Goal: Task Accomplishment & Management: Use online tool/utility

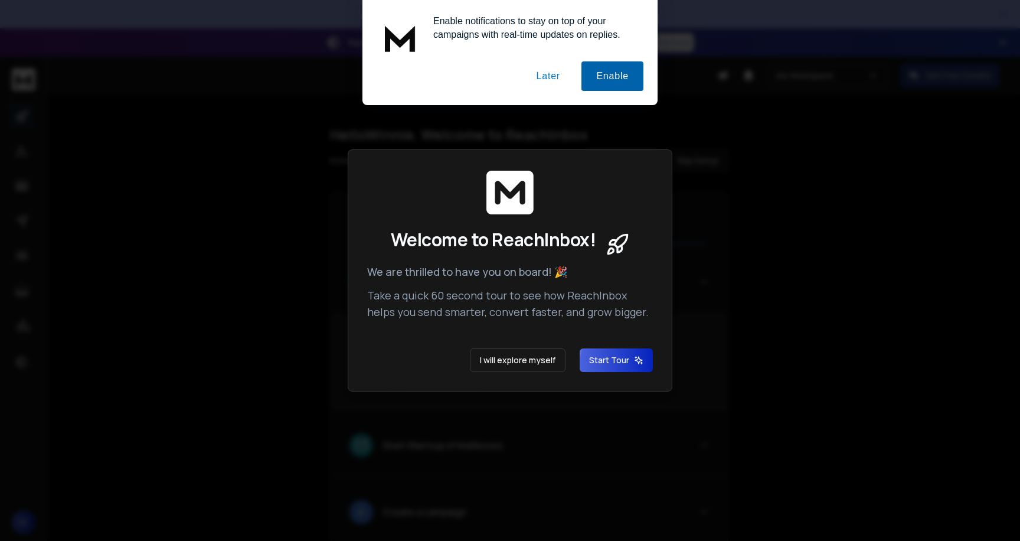
click at [617, 83] on button "Enable" at bounding box center [612, 76] width 62 height 30
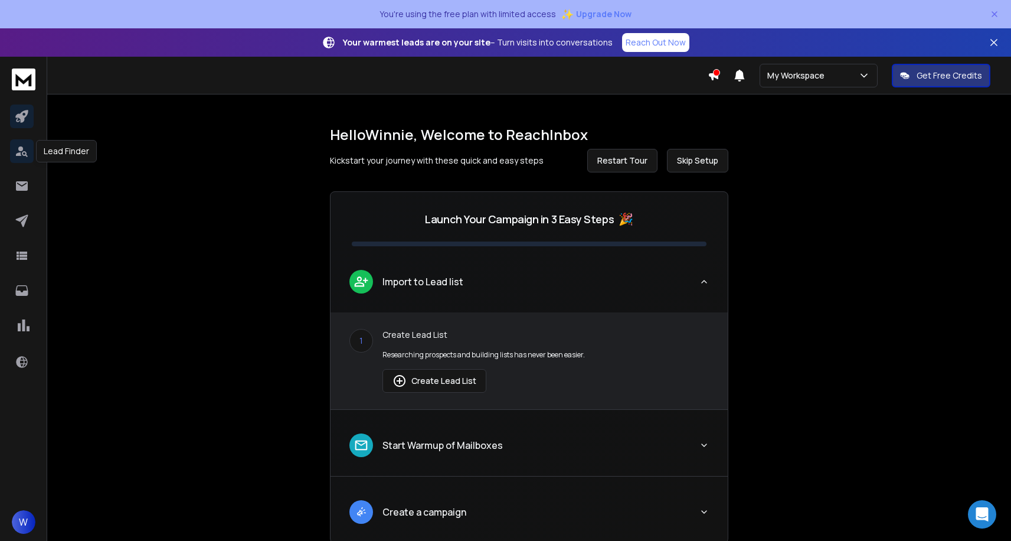
click at [24, 154] on icon at bounding box center [22, 151] width 14 height 14
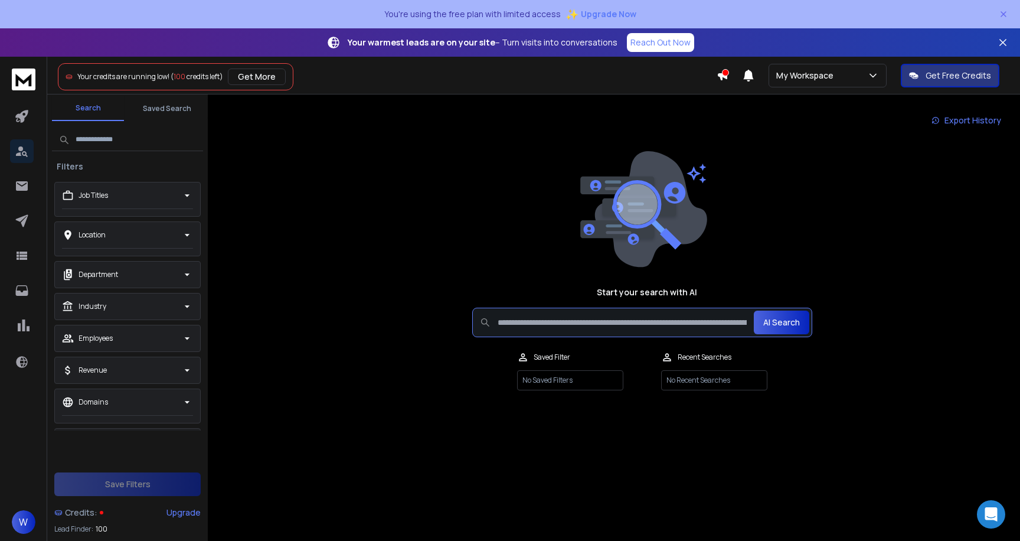
click at [132, 195] on div "Job Titles" at bounding box center [127, 195] width 131 height 12
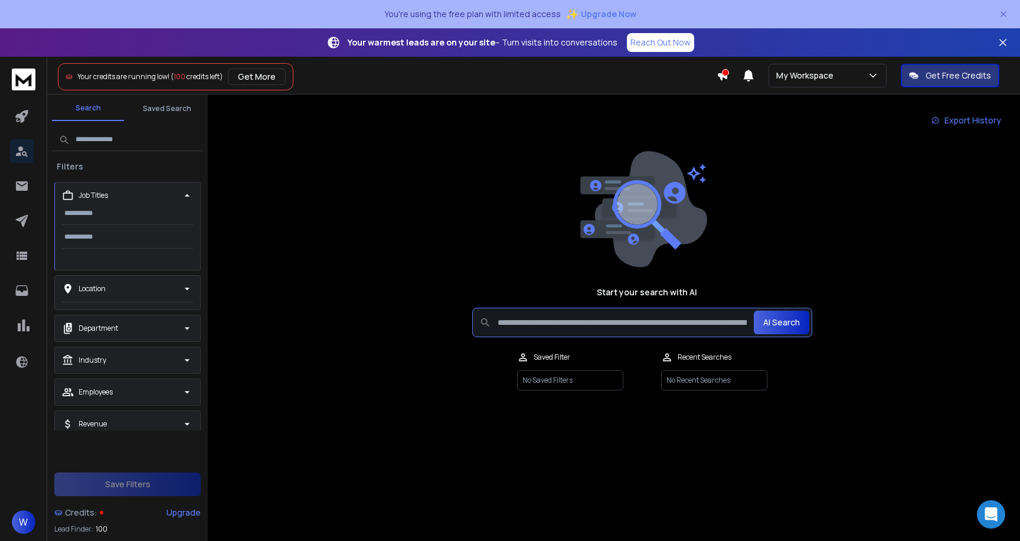
click at [130, 143] on input at bounding box center [127, 139] width 151 height 24
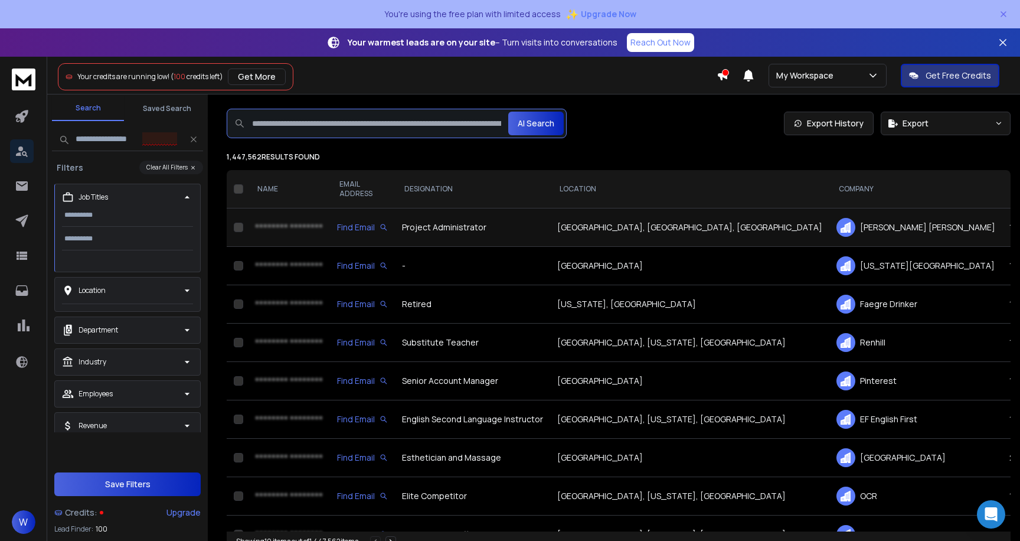
type input "**********"
click at [444, 225] on td "Project Administrator" at bounding box center [472, 227] width 155 height 38
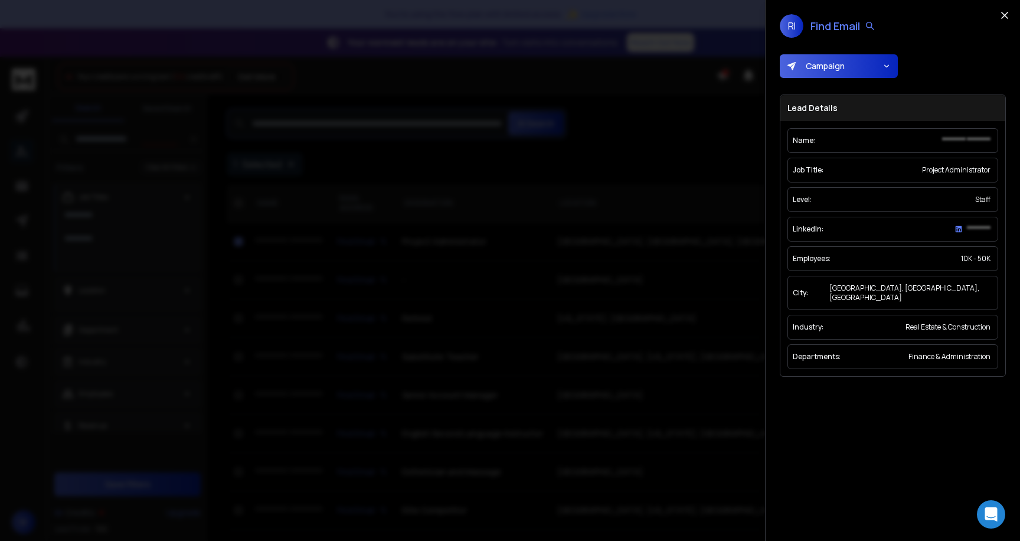
click at [1008, 17] on icon "button" at bounding box center [1005, 15] width 12 height 12
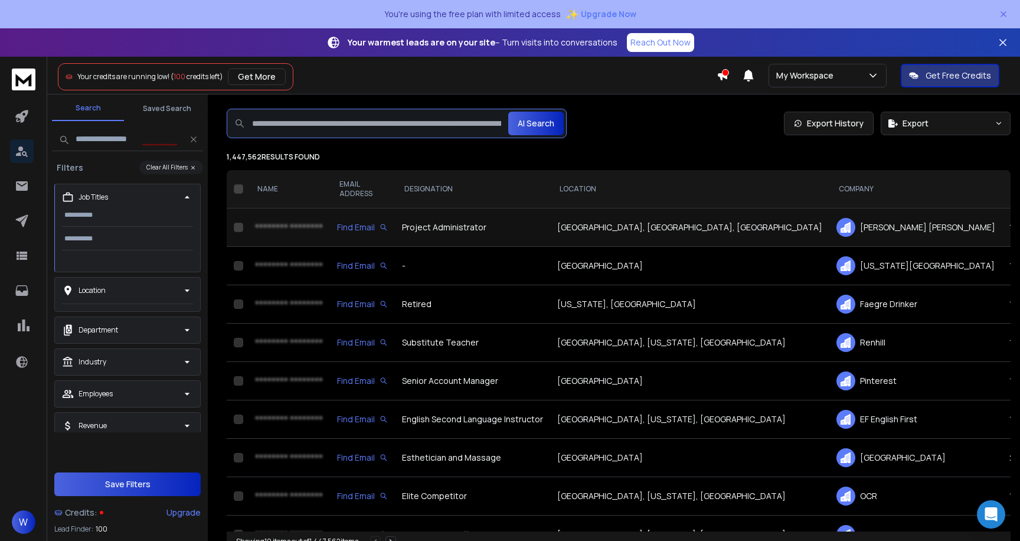
click at [277, 225] on span "******** ********" at bounding box center [289, 226] width 68 height 11
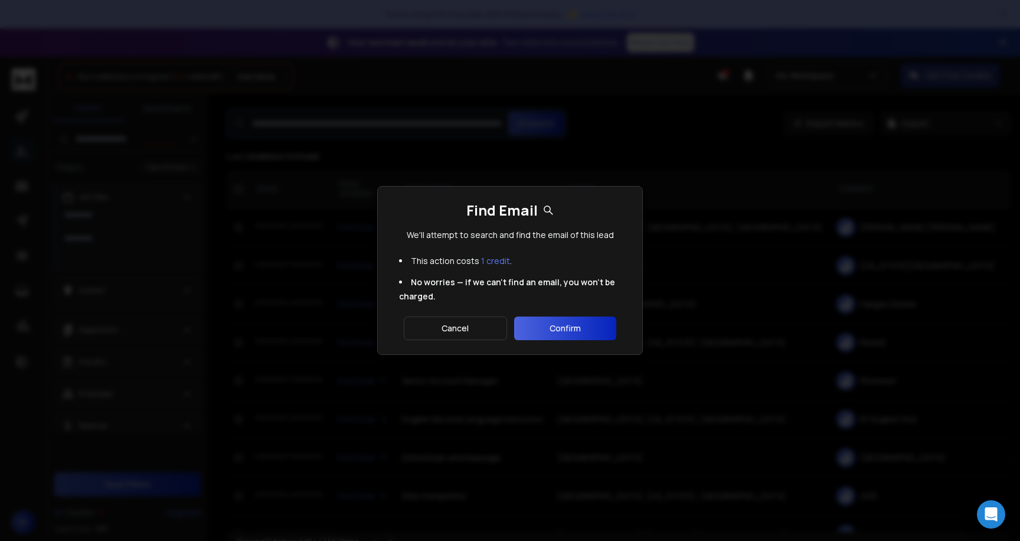
click at [552, 330] on button "Confirm" at bounding box center [565, 328] width 102 height 24
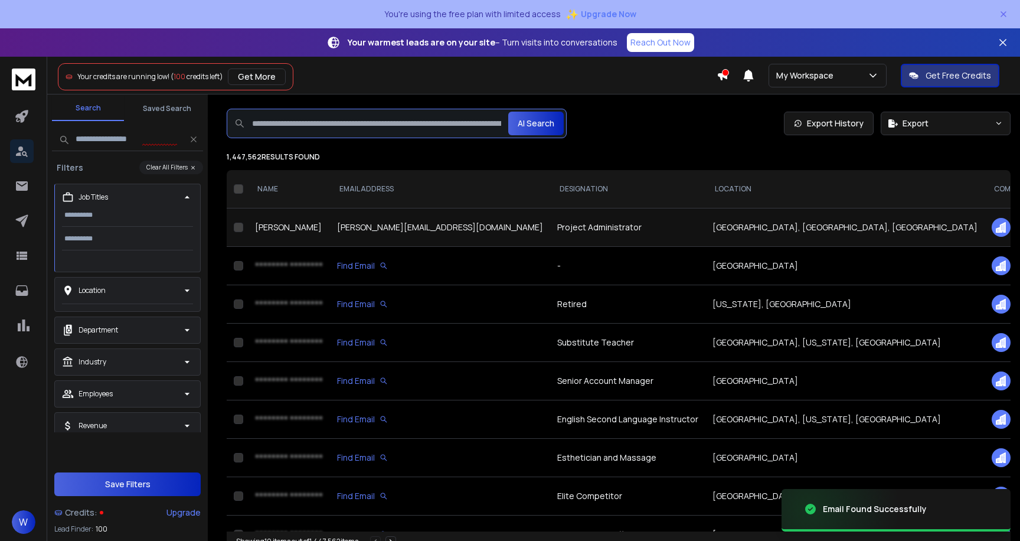
click at [290, 228] on span "[PERSON_NAME]" at bounding box center [288, 226] width 67 height 11
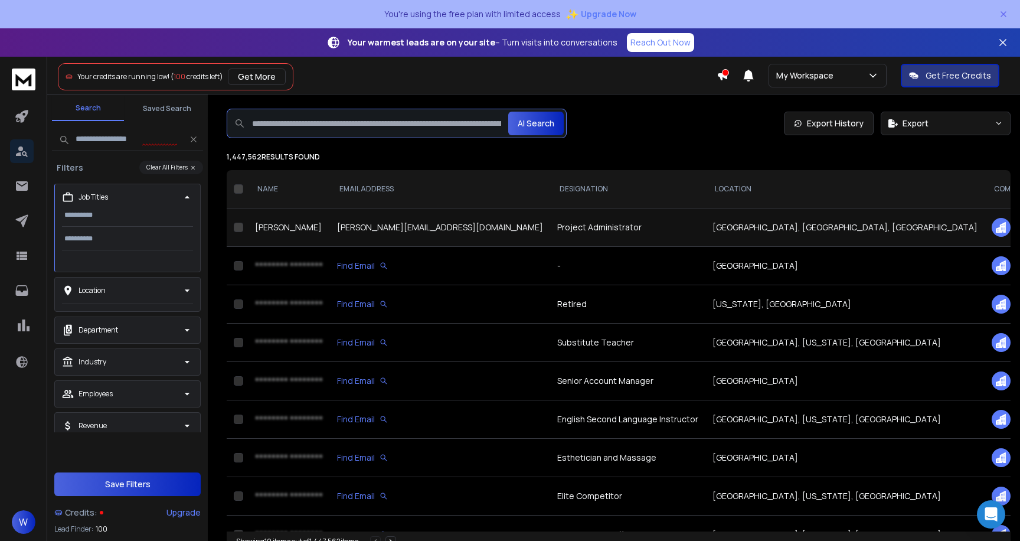
click at [550, 234] on td "Project Administrator" at bounding box center [627, 227] width 155 height 38
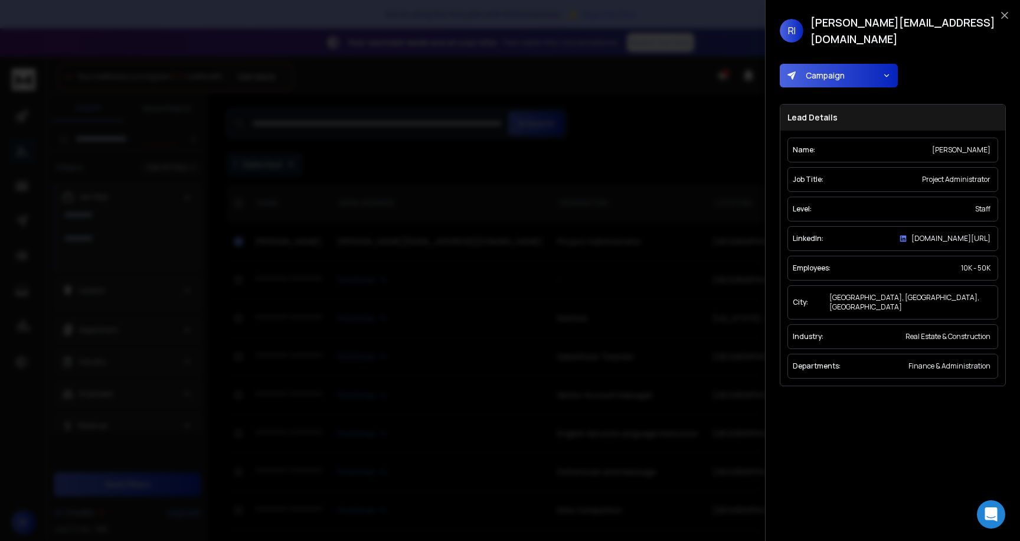
click at [888, 71] on icon "button" at bounding box center [886, 75] width 8 height 9
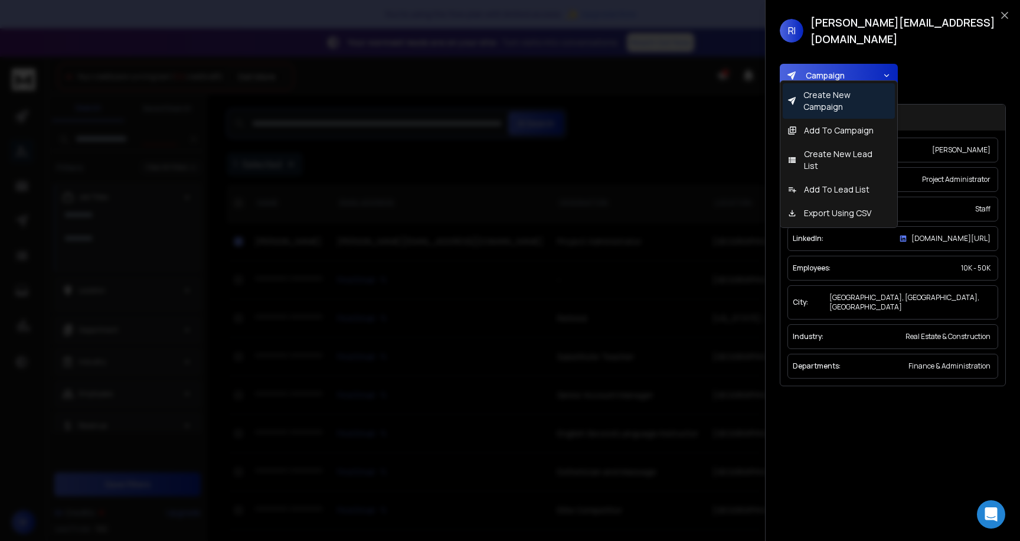
click at [888, 71] on icon "button" at bounding box center [886, 75] width 8 height 9
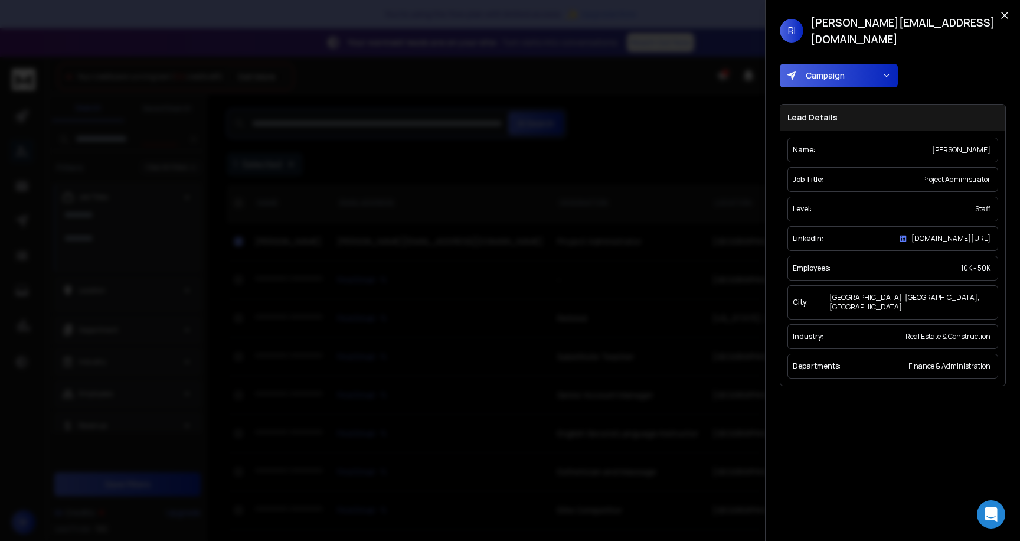
click at [1006, 12] on icon "button" at bounding box center [1005, 15] width 12 height 12
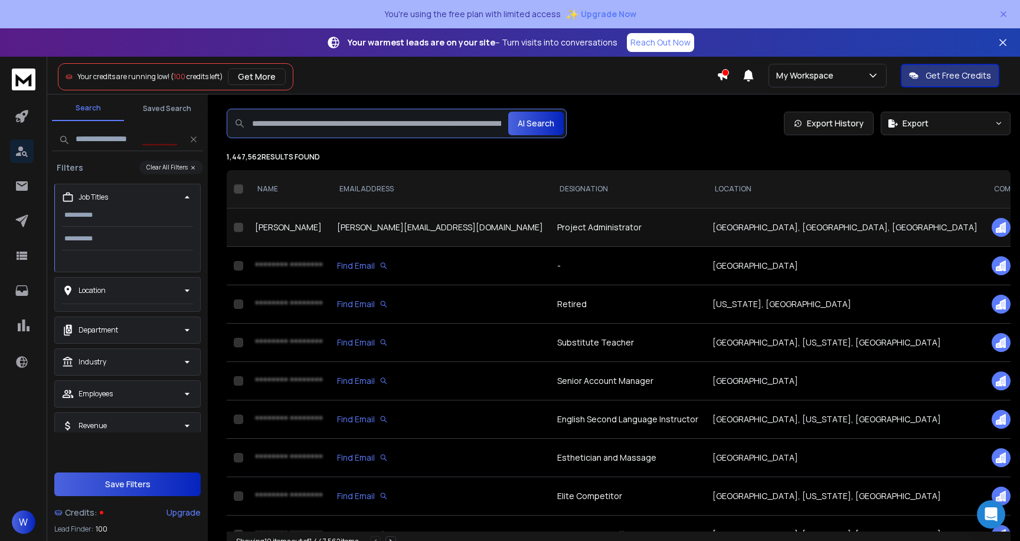
click at [290, 228] on span "[PERSON_NAME]" at bounding box center [288, 226] width 67 height 11
click at [550, 226] on td "Project Administrator" at bounding box center [627, 227] width 155 height 38
